Goal: Unclear: Browse casually

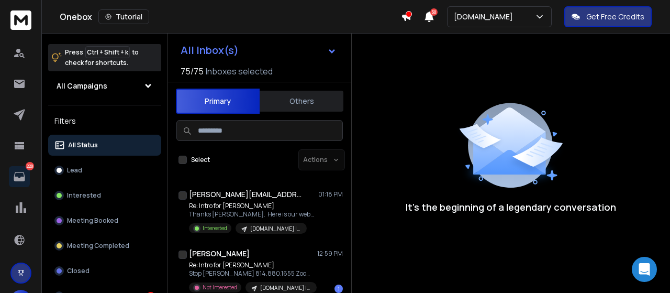
click at [402, 162] on div "It’s the beginning of a legendary conversation" at bounding box center [511, 157] width 318 height 249
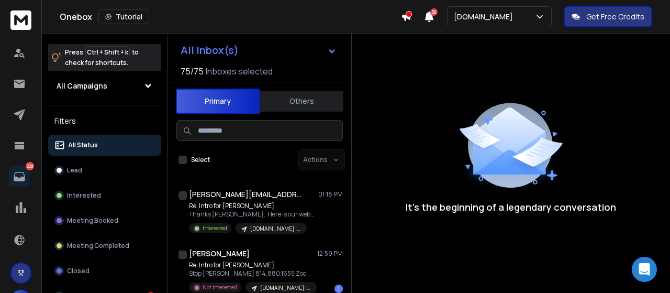
click at [402, 162] on div "It’s the beginning of a legendary conversation" at bounding box center [511, 157] width 318 height 249
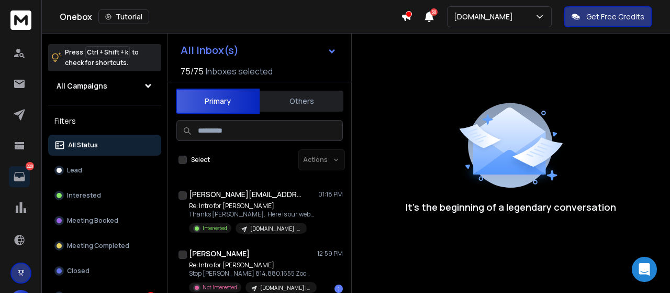
click at [402, 162] on div "It’s the beginning of a legendary conversation" at bounding box center [511, 157] width 318 height 249
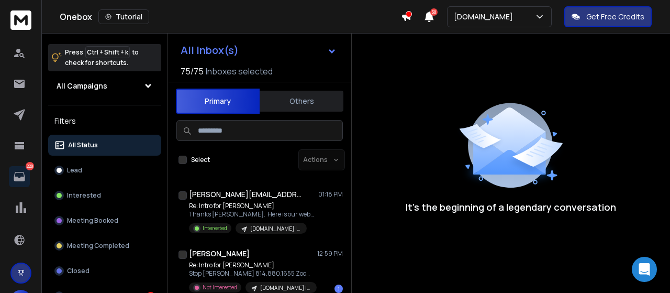
click at [402, 162] on div "It’s the beginning of a legendary conversation" at bounding box center [511, 157] width 318 height 249
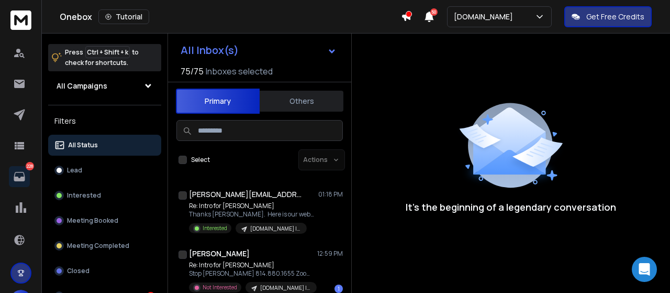
click at [402, 162] on div "It’s the beginning of a legendary conversation" at bounding box center [511, 157] width 318 height 249
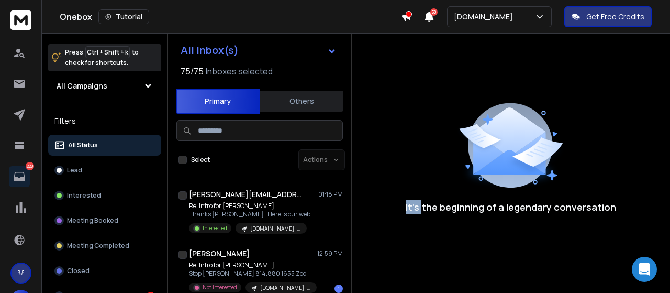
click at [402, 162] on div "It’s the beginning of a legendary conversation" at bounding box center [511, 157] width 318 height 249
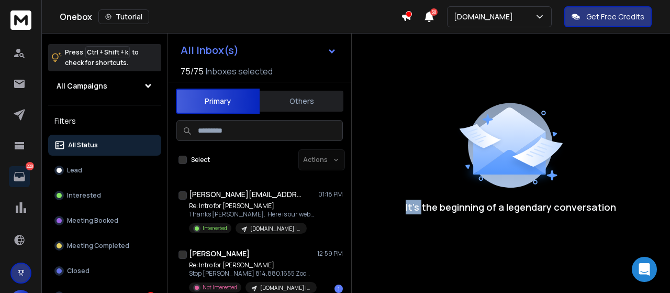
click at [402, 162] on div "It’s the beginning of a legendary conversation" at bounding box center [511, 157] width 318 height 249
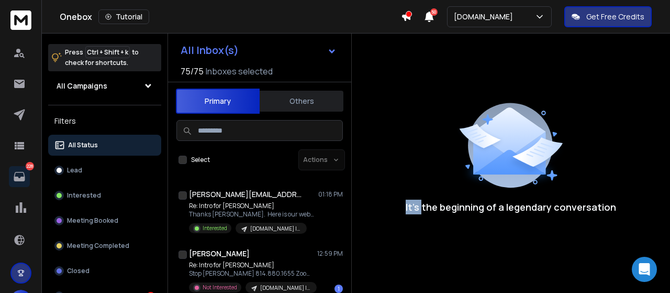
click at [402, 162] on div "It’s the beginning of a legendary conversation" at bounding box center [511, 157] width 318 height 249
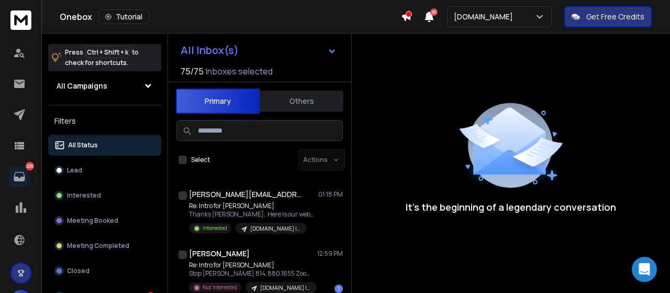
click at [402, 162] on div "It’s the beginning of a legendary conversation" at bounding box center [511, 157] width 318 height 249
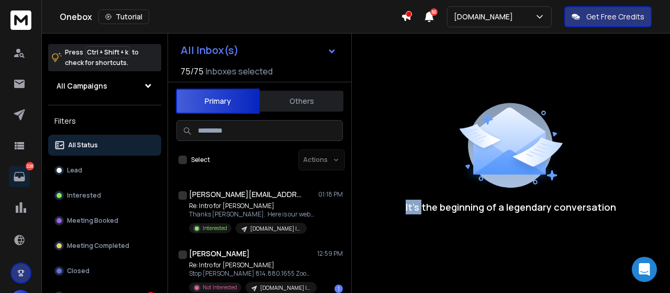
click at [402, 162] on div "It’s the beginning of a legendary conversation" at bounding box center [511, 157] width 318 height 249
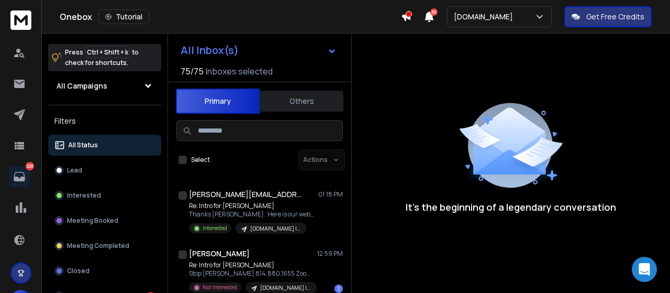
click at [402, 162] on div "It’s the beginning of a legendary conversation" at bounding box center [511, 157] width 318 height 249
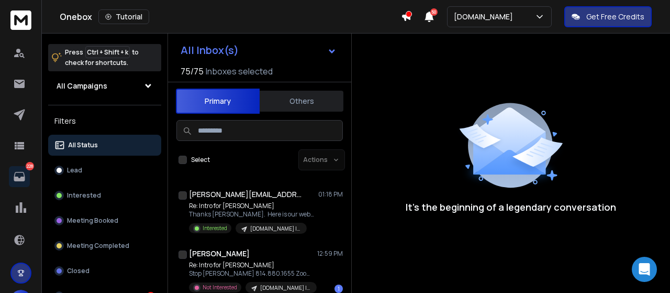
click at [402, 162] on div "It’s the beginning of a legendary conversation" at bounding box center [511, 157] width 318 height 249
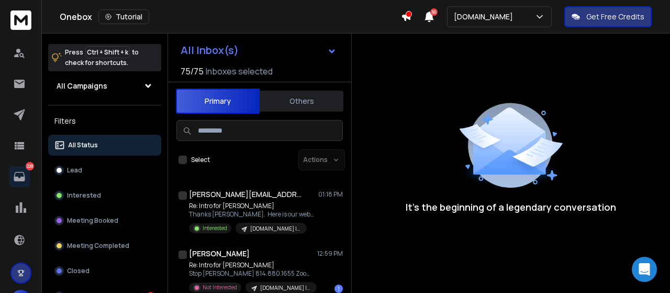
click at [402, 162] on div "It’s the beginning of a legendary conversation" at bounding box center [511, 157] width 318 height 249
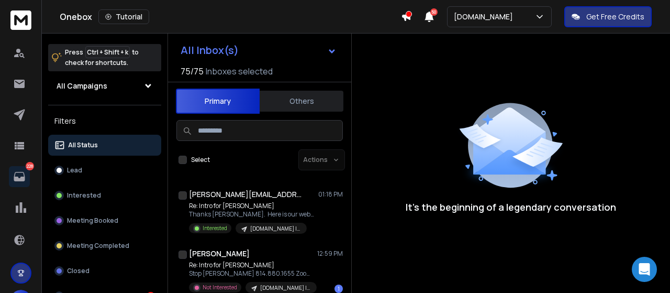
click at [402, 162] on div "It’s the beginning of a legendary conversation" at bounding box center [511, 157] width 318 height 249
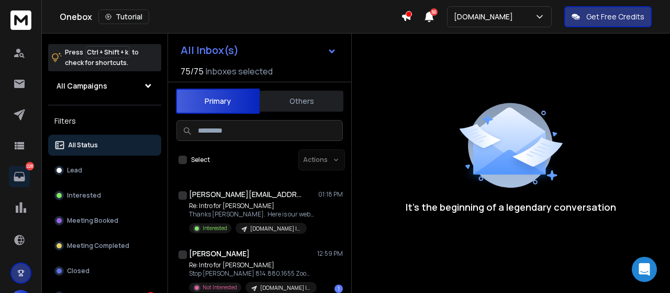
click at [402, 162] on div "It’s the beginning of a legendary conversation" at bounding box center [511, 157] width 318 height 249
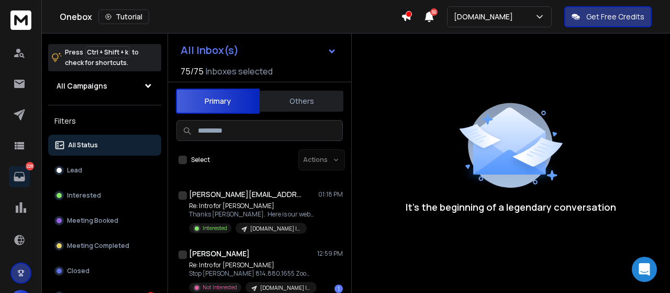
click at [402, 162] on div "It’s the beginning of a legendary conversation" at bounding box center [511, 157] width 318 height 249
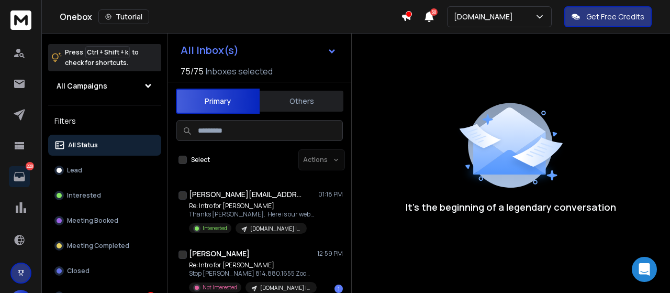
click at [402, 162] on div "It’s the beginning of a legendary conversation" at bounding box center [511, 157] width 318 height 249
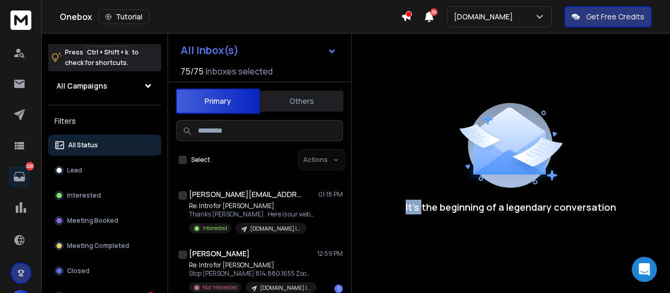
click at [402, 162] on div "It’s the beginning of a legendary conversation" at bounding box center [511, 157] width 318 height 249
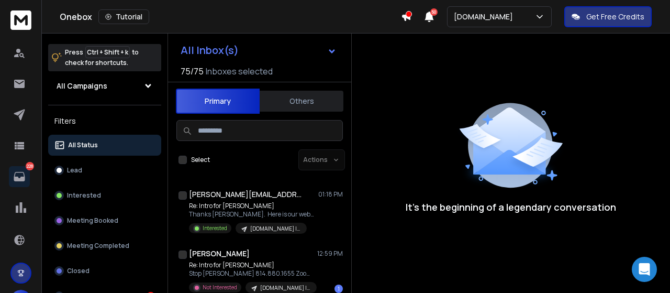
click at [402, 162] on div "It’s the beginning of a legendary conversation" at bounding box center [511, 157] width 318 height 249
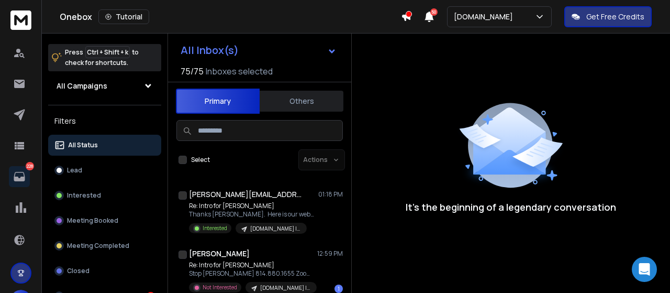
click at [402, 162] on div "It’s the beginning of a legendary conversation" at bounding box center [511, 157] width 318 height 249
click at [415, 154] on div "It’s the beginning of a legendary conversation" at bounding box center [511, 157] width 318 height 249
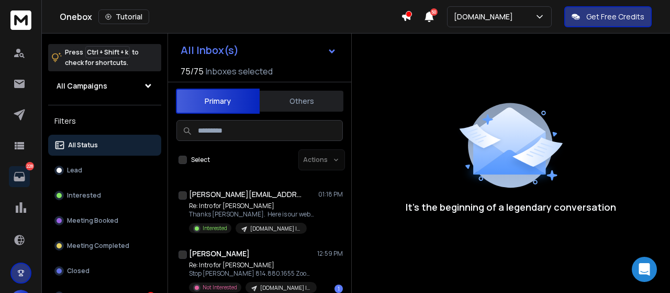
click at [415, 154] on div "It’s the beginning of a legendary conversation" at bounding box center [511, 157] width 318 height 249
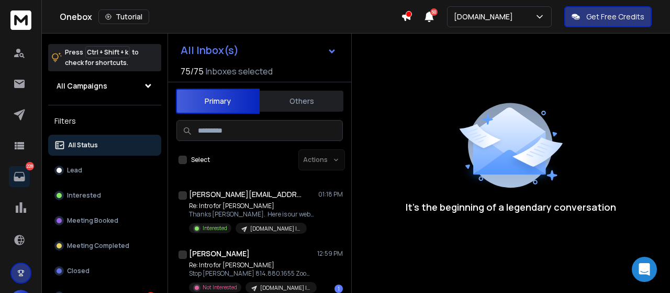
click at [415, 154] on div "It’s the beginning of a legendary conversation" at bounding box center [511, 157] width 318 height 249
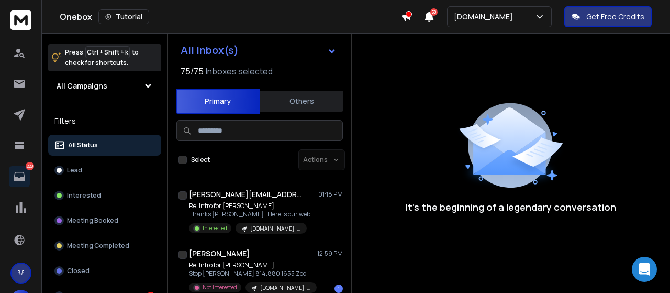
click at [415, 154] on div "It’s the beginning of a legendary conversation" at bounding box center [511, 157] width 318 height 249
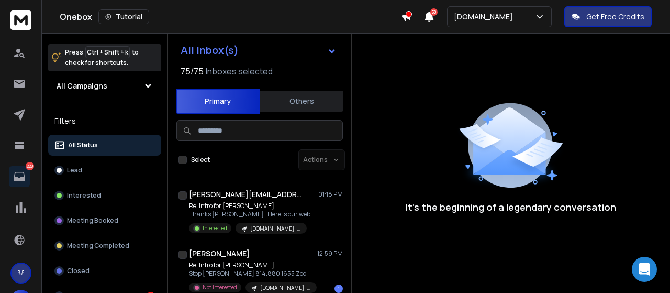
click at [415, 154] on div "It’s the beginning of a legendary conversation" at bounding box center [511, 157] width 318 height 249
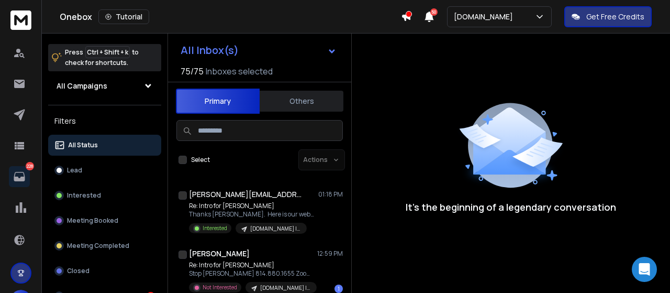
click at [415, 154] on div "It’s the beginning of a legendary conversation" at bounding box center [511, 157] width 318 height 249
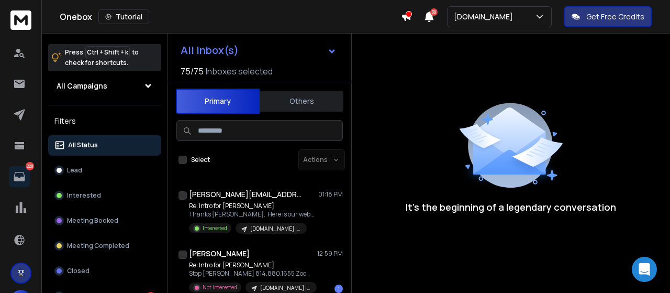
click at [415, 154] on div "It’s the beginning of a legendary conversation" at bounding box center [511, 157] width 318 height 249
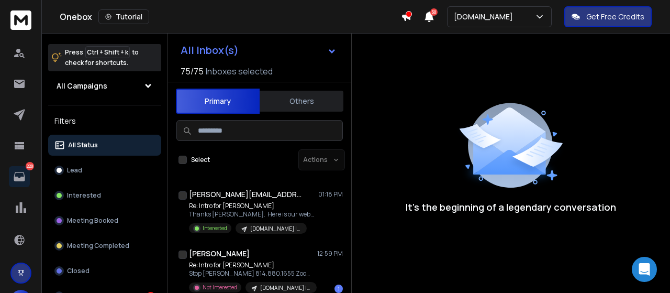
click at [415, 154] on div "It’s the beginning of a legendary conversation" at bounding box center [511, 157] width 318 height 249
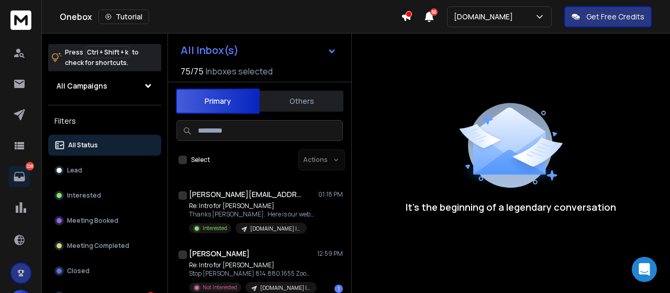
click at [415, 154] on div "It’s the beginning of a legendary conversation" at bounding box center [511, 157] width 318 height 249
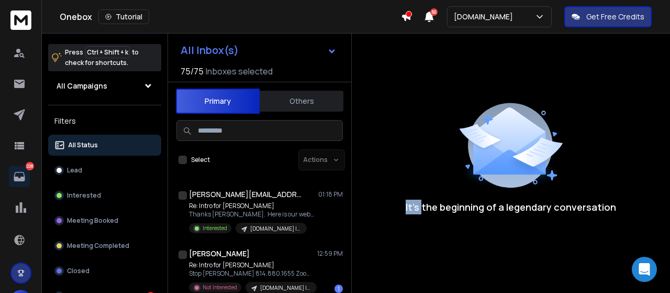
click at [415, 154] on div "It’s the beginning of a legendary conversation" at bounding box center [511, 157] width 318 height 249
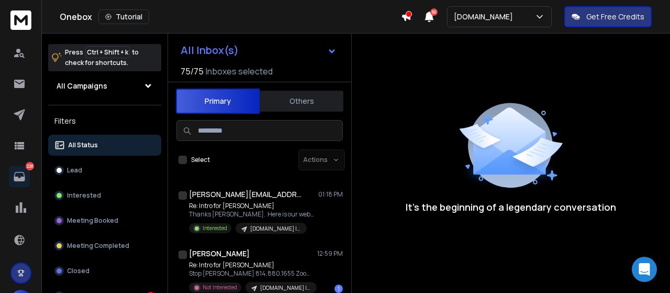
click at [415, 154] on div "It’s the beginning of a legendary conversation" at bounding box center [511, 157] width 318 height 249
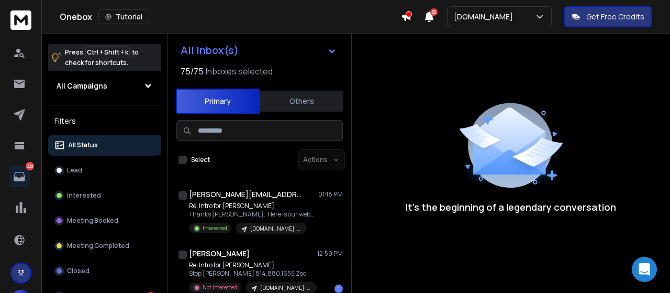
click at [415, 154] on div "It’s the beginning of a legendary conversation" at bounding box center [511, 157] width 318 height 249
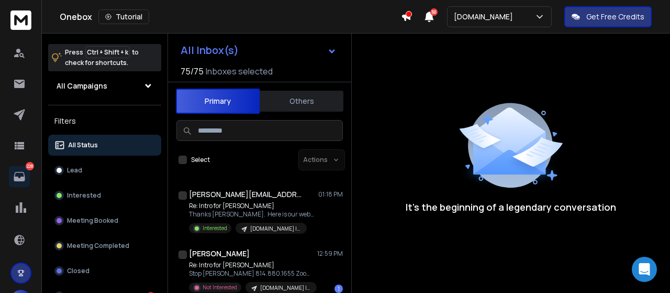
click at [415, 154] on div "It’s the beginning of a legendary conversation" at bounding box center [511, 157] width 318 height 249
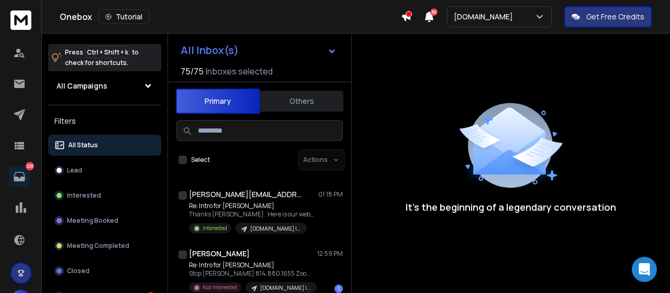
click at [415, 154] on div "It’s the beginning of a legendary conversation" at bounding box center [511, 157] width 318 height 249
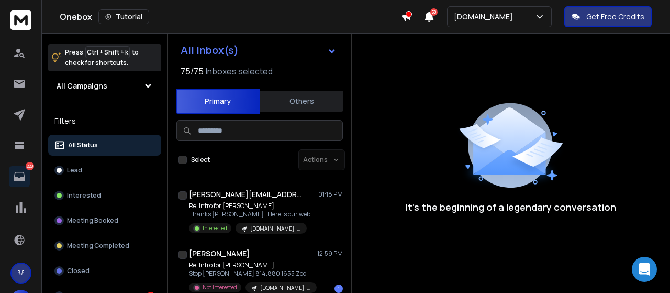
click at [415, 154] on div "It’s the beginning of a legendary conversation" at bounding box center [511, 157] width 318 height 249
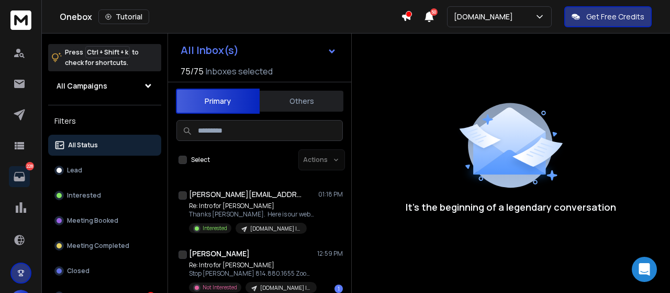
click at [415, 154] on div "It’s the beginning of a legendary conversation" at bounding box center [511, 157] width 318 height 249
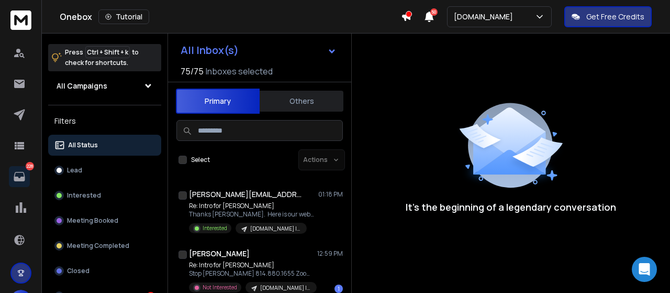
click at [415, 154] on div "It’s the beginning of a legendary conversation" at bounding box center [511, 157] width 318 height 249
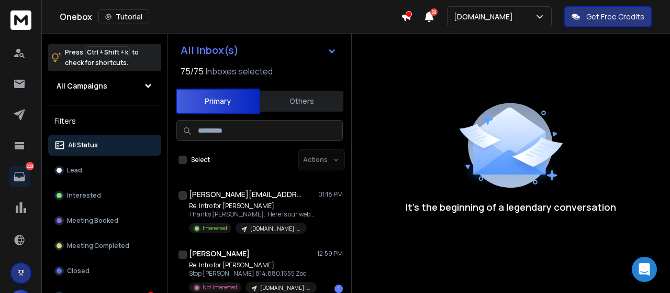
click at [415, 154] on div "It’s the beginning of a legendary conversation" at bounding box center [511, 157] width 318 height 249
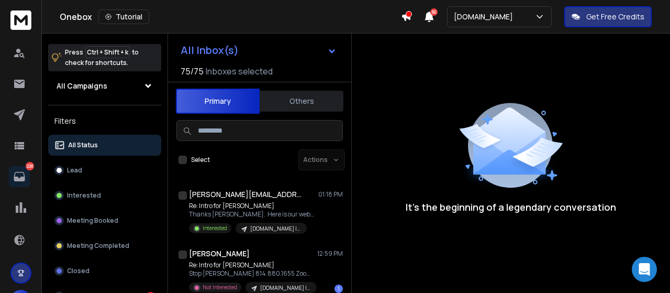
click at [415, 154] on div "It’s the beginning of a legendary conversation" at bounding box center [511, 157] width 318 height 249
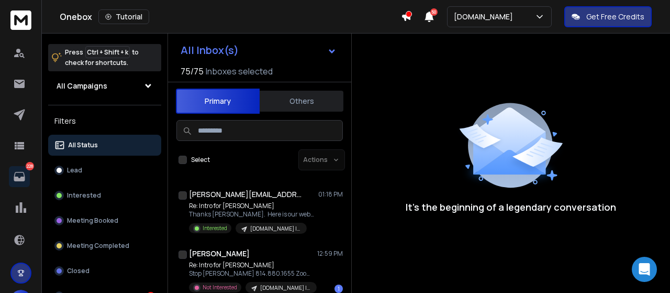
click at [415, 154] on div "It’s the beginning of a legendary conversation" at bounding box center [511, 157] width 318 height 249
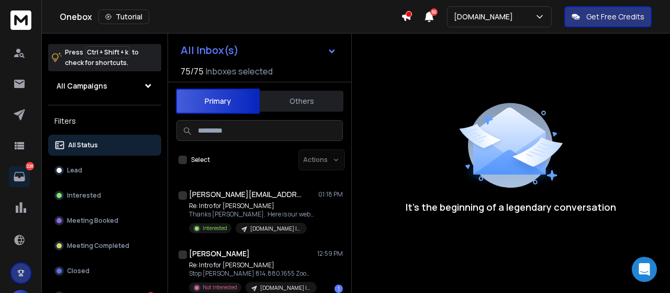
click at [415, 154] on div "It’s the beginning of a legendary conversation" at bounding box center [511, 157] width 318 height 249
